Goal: Task Accomplishment & Management: Manage account settings

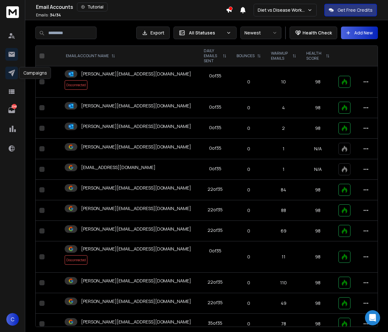
click at [14, 75] on icon at bounding box center [12, 73] width 8 height 8
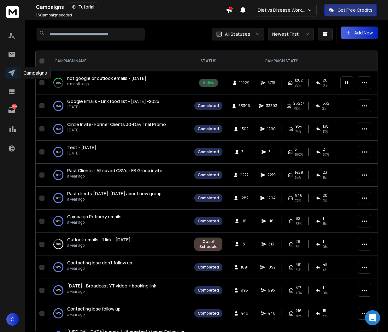
click at [92, 103] on span "Google Emails - Link food list - [DATE] -2025" at bounding box center [113, 101] width 92 height 6
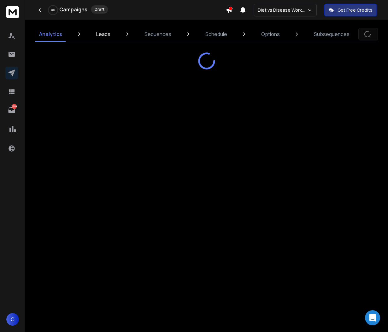
click at [98, 35] on p "Leads" at bounding box center [103, 34] width 14 height 8
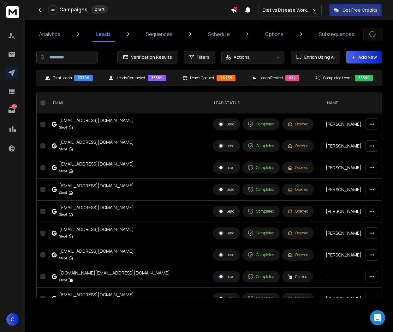
click at [364, 57] on button "Add New" at bounding box center [364, 57] width 36 height 13
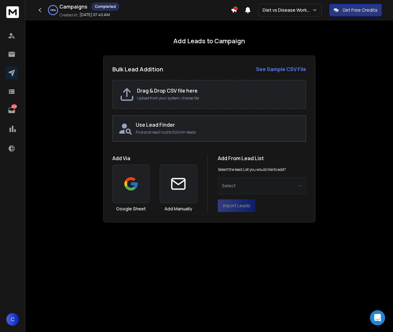
click at [170, 90] on h2 "Drag & Drop CSV file here" at bounding box center [218, 91] width 162 height 8
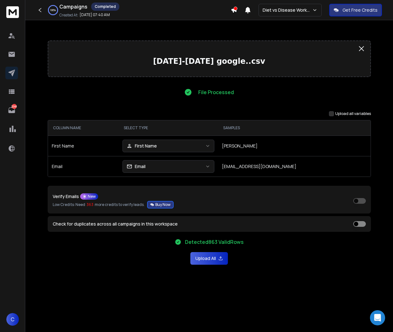
drag, startPoint x: 361, startPoint y: 225, endPoint x: 357, endPoint y: 225, distance: 3.2
click at [360, 224] on button "Check for duplicates across all campaigns in this workspace" at bounding box center [359, 224] width 13 height 6
click at [209, 256] on button "Upload All" at bounding box center [209, 258] width 38 height 13
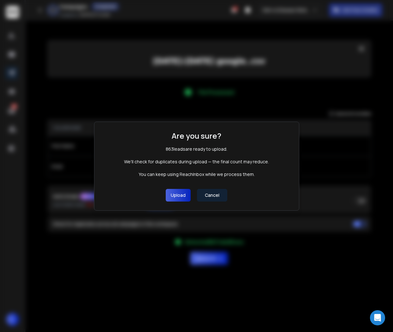
click at [188, 197] on button "Upload" at bounding box center [178, 195] width 25 height 13
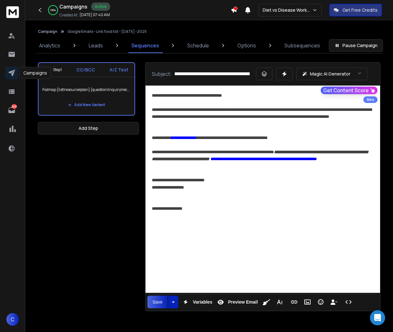
click at [15, 71] on icon at bounding box center [12, 73] width 8 height 8
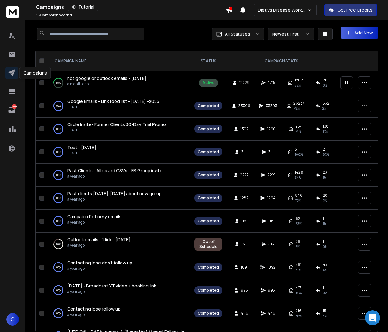
click at [97, 79] on span "not google or outlook emails - [DATE]" at bounding box center [106, 78] width 79 height 6
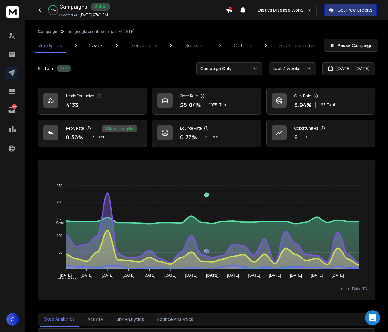
click at [98, 46] on p "Leads" at bounding box center [96, 46] width 14 height 8
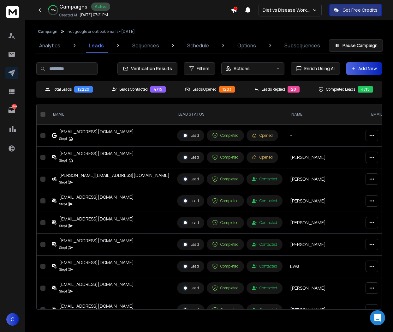
click at [361, 69] on button "Add New" at bounding box center [364, 68] width 36 height 13
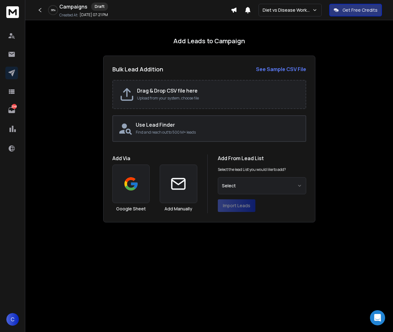
click at [152, 95] on div "Drag & Drop CSV file here Upload from your system, choose file" at bounding box center [218, 94] width 162 height 15
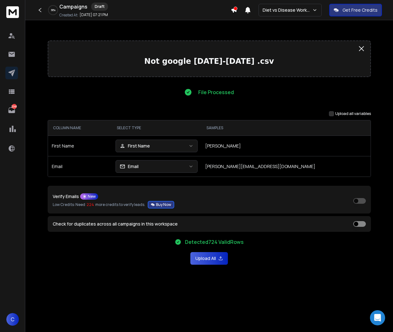
click at [363, 226] on button "Check for duplicates across all campaigns in this workspace" at bounding box center [359, 224] width 13 height 6
click at [187, 257] on div "Upload All" at bounding box center [209, 258] width 323 height 13
click at [196, 257] on button "Upload All" at bounding box center [209, 258] width 38 height 13
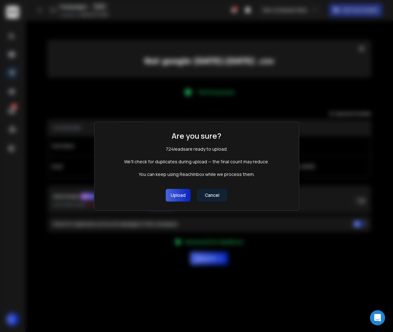
click at [177, 198] on button "Upload" at bounding box center [178, 195] width 25 height 13
